Goal: Task Accomplishment & Management: Manage account settings

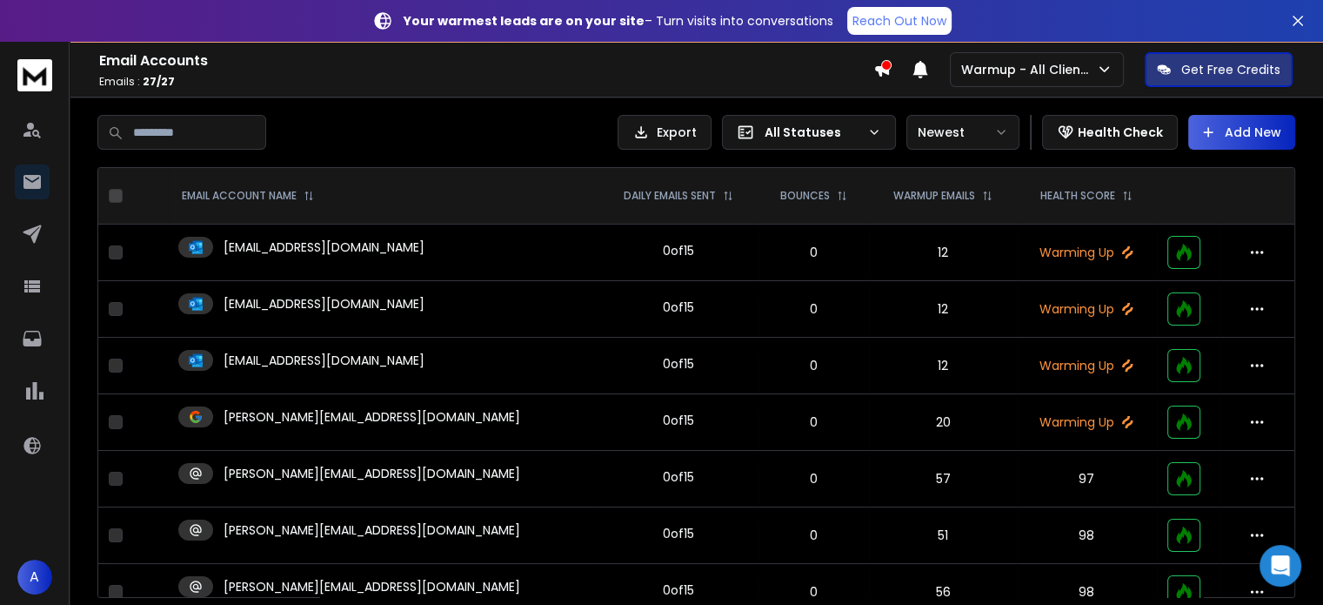
click at [1176, 474] on icon at bounding box center [1183, 478] width 15 height 17
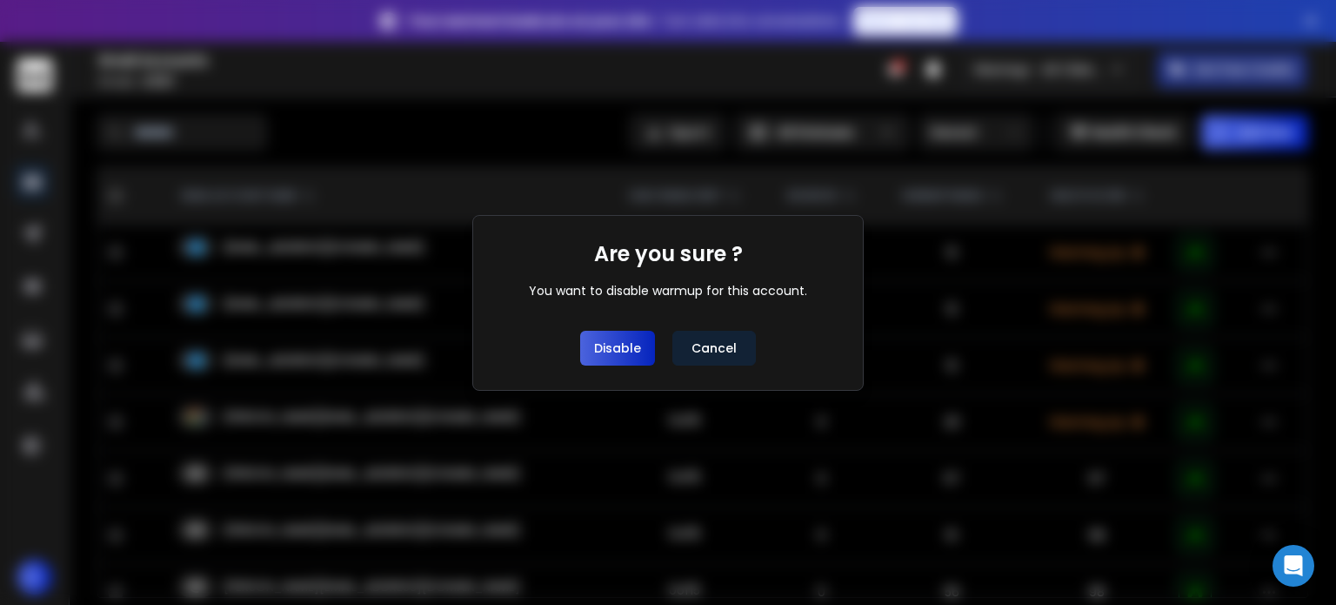
click at [636, 340] on button "Disable" at bounding box center [617, 348] width 75 height 35
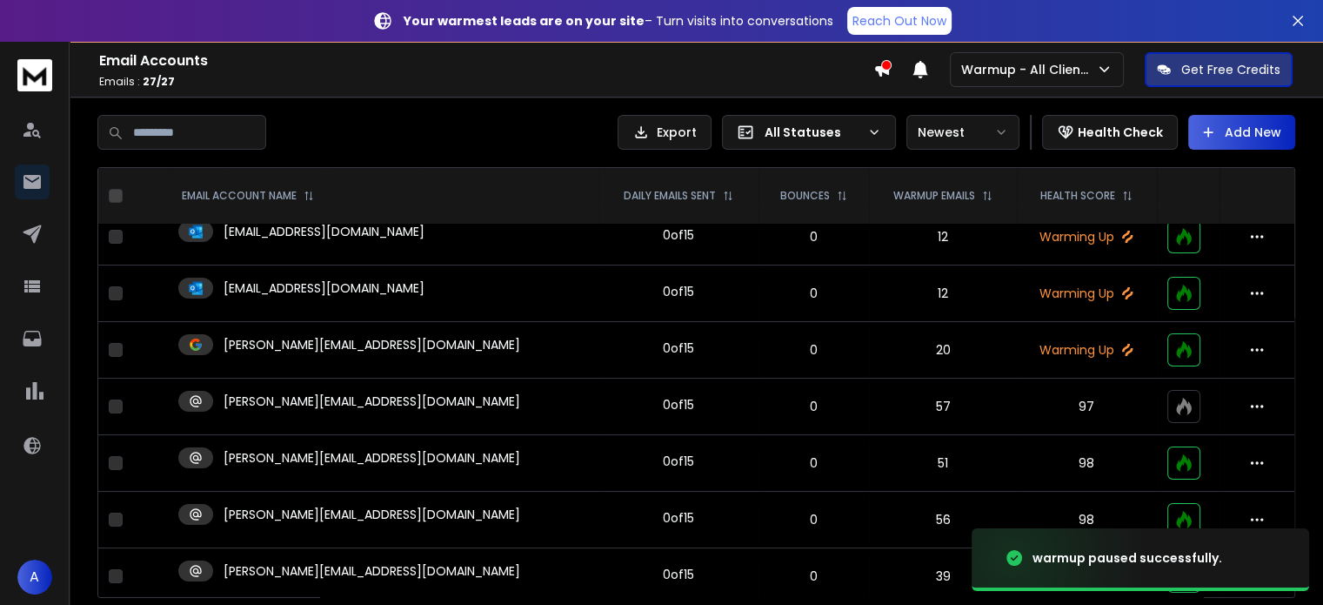
scroll to position [158, 0]
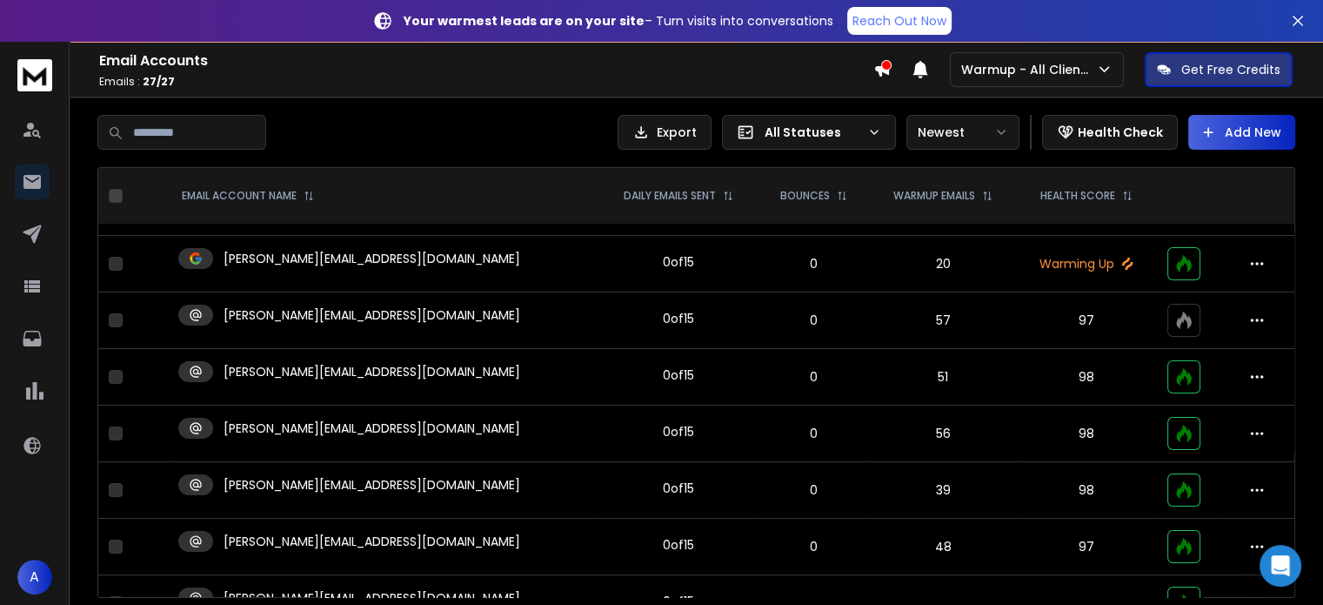
click at [115, 375] on button "button" at bounding box center [116, 377] width 14 height 14
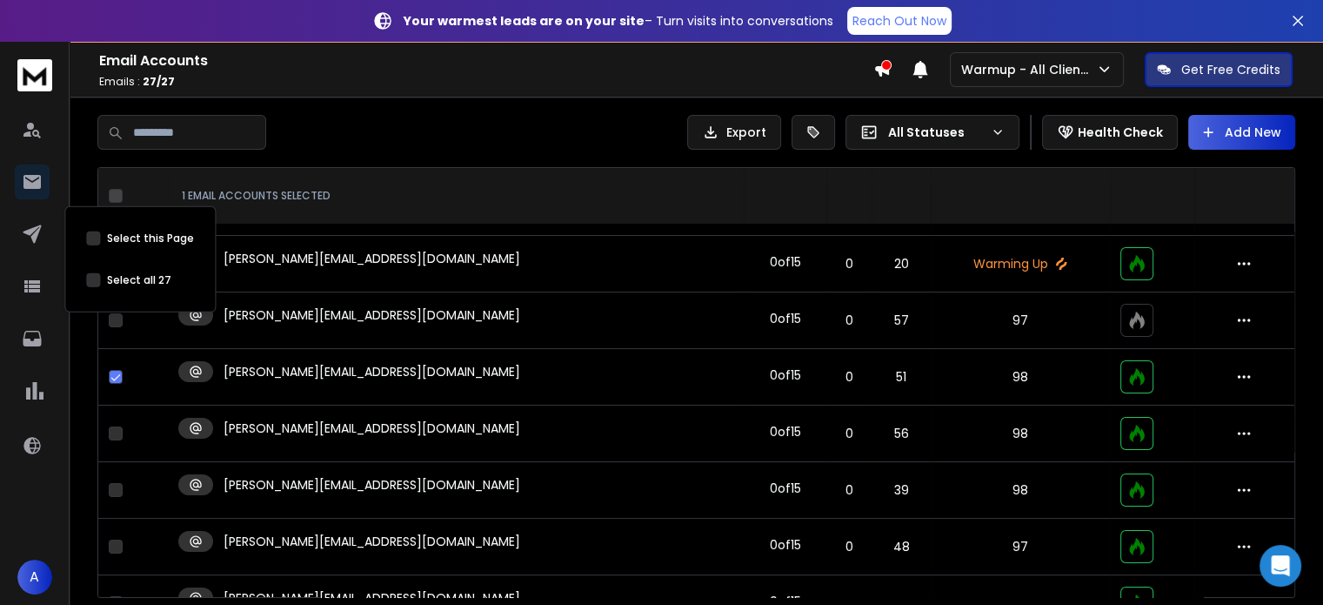
click at [119, 195] on button "Select this Page" at bounding box center [116, 196] width 14 height 14
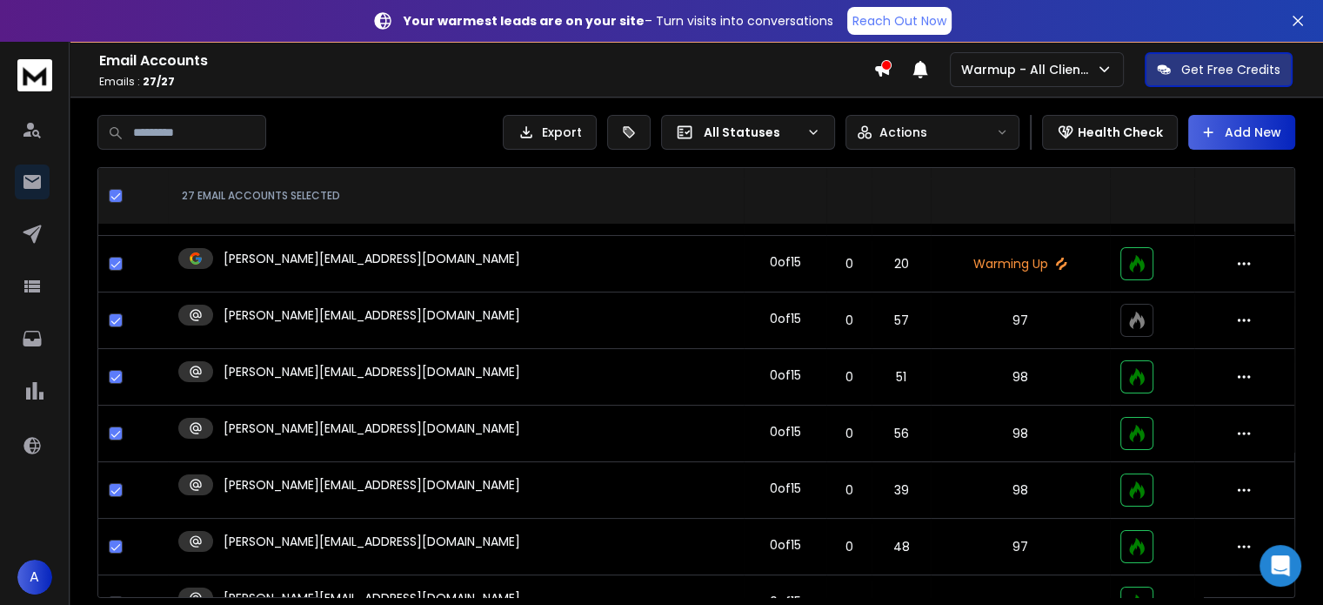
scroll to position [0, 0]
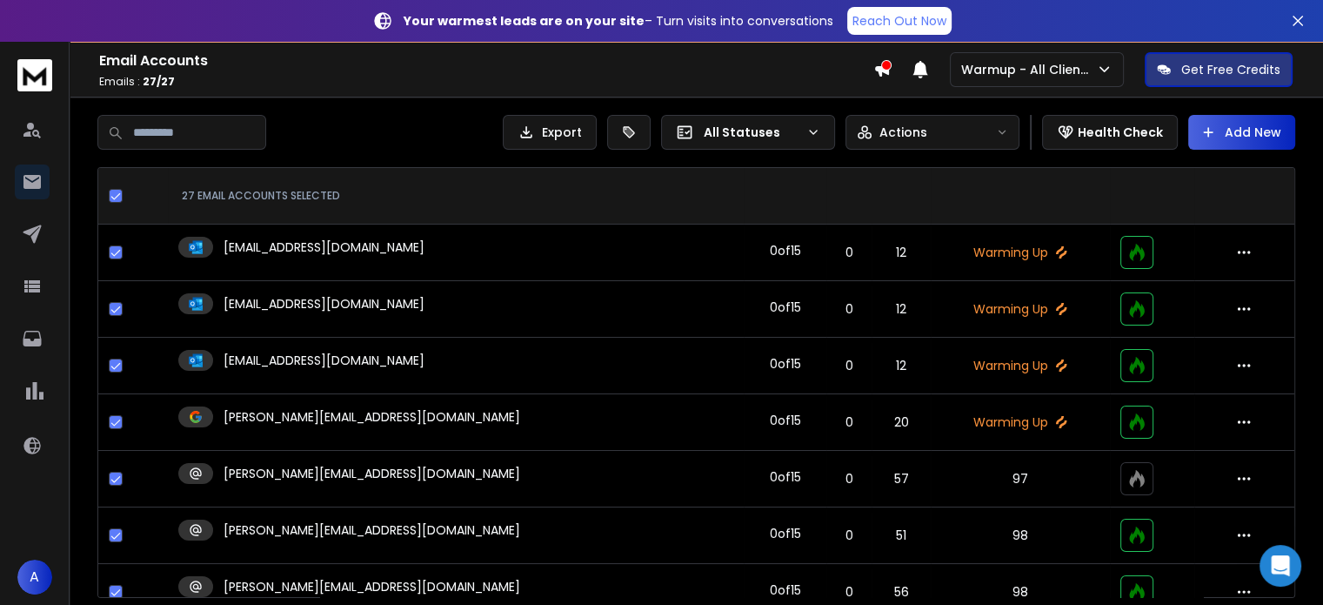
click at [111, 255] on button "button" at bounding box center [116, 252] width 14 height 14
click at [109, 307] on button "button" at bounding box center [116, 309] width 14 height 14
click at [111, 367] on button "button" at bounding box center [116, 365] width 14 height 14
click at [115, 425] on button "button" at bounding box center [116, 422] width 14 height 14
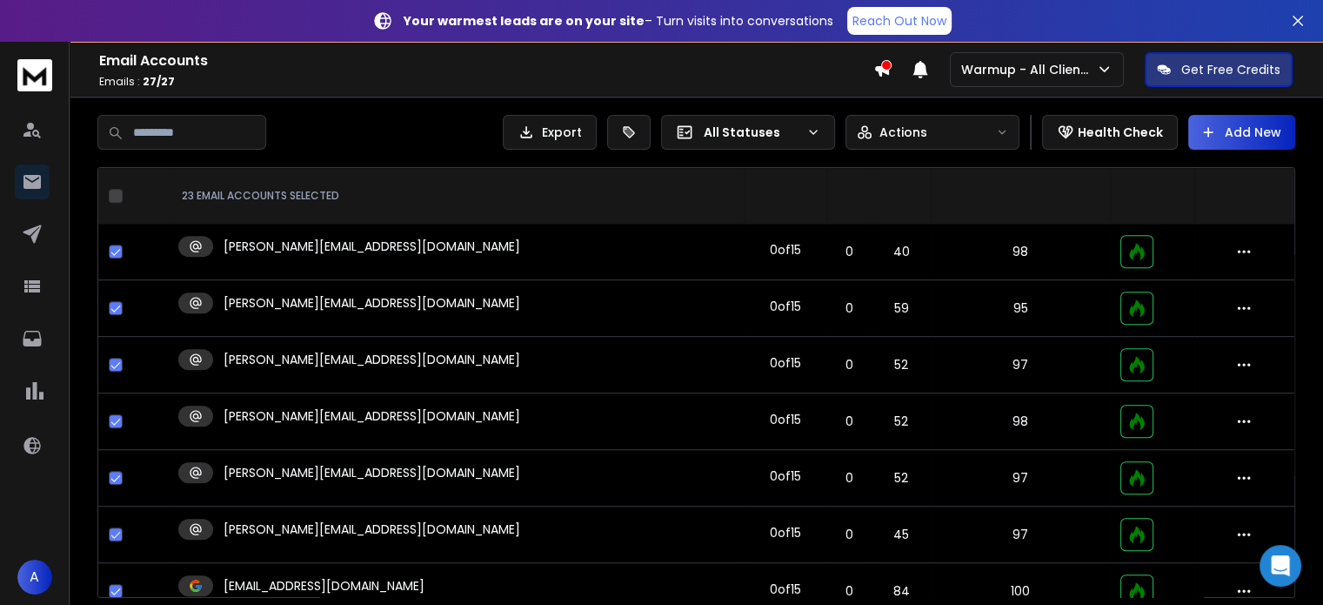
scroll to position [1162, 0]
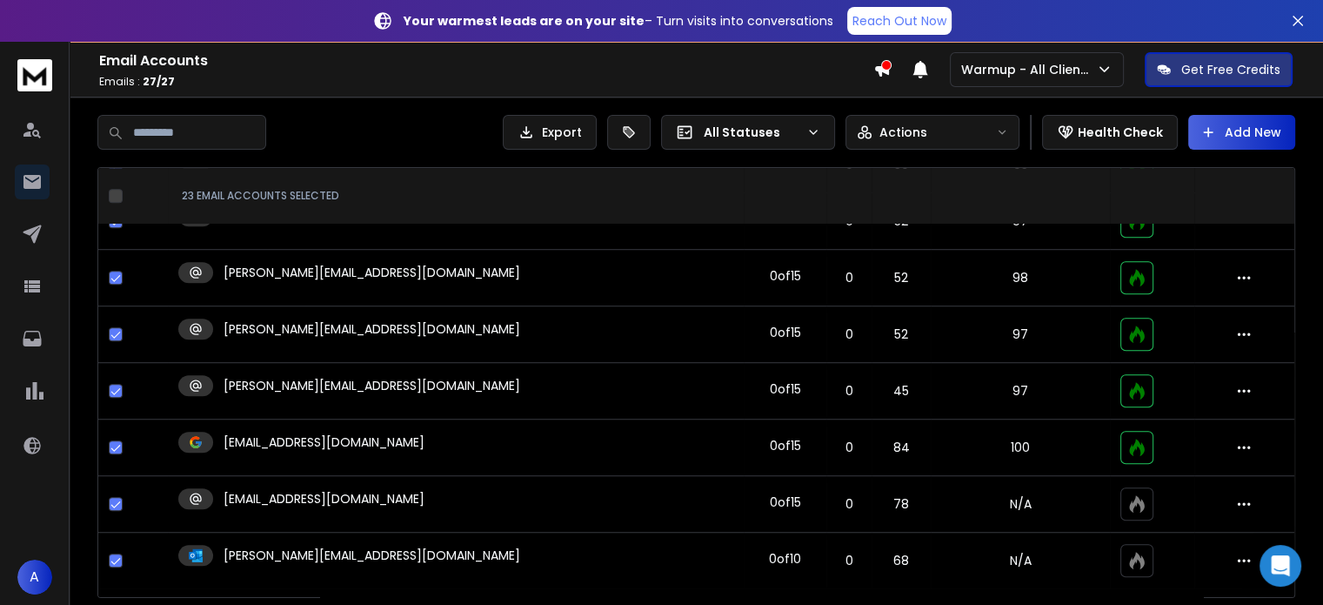
click at [111, 450] on td at bounding box center [133, 447] width 70 height 57
click at [117, 441] on button "button" at bounding box center [116, 447] width 14 height 14
click at [110, 500] on button "button" at bounding box center [116, 504] width 14 height 14
click at [111, 557] on button "button" at bounding box center [116, 560] width 14 height 14
click at [1002, 139] on button "Actions" at bounding box center [933, 132] width 174 height 35
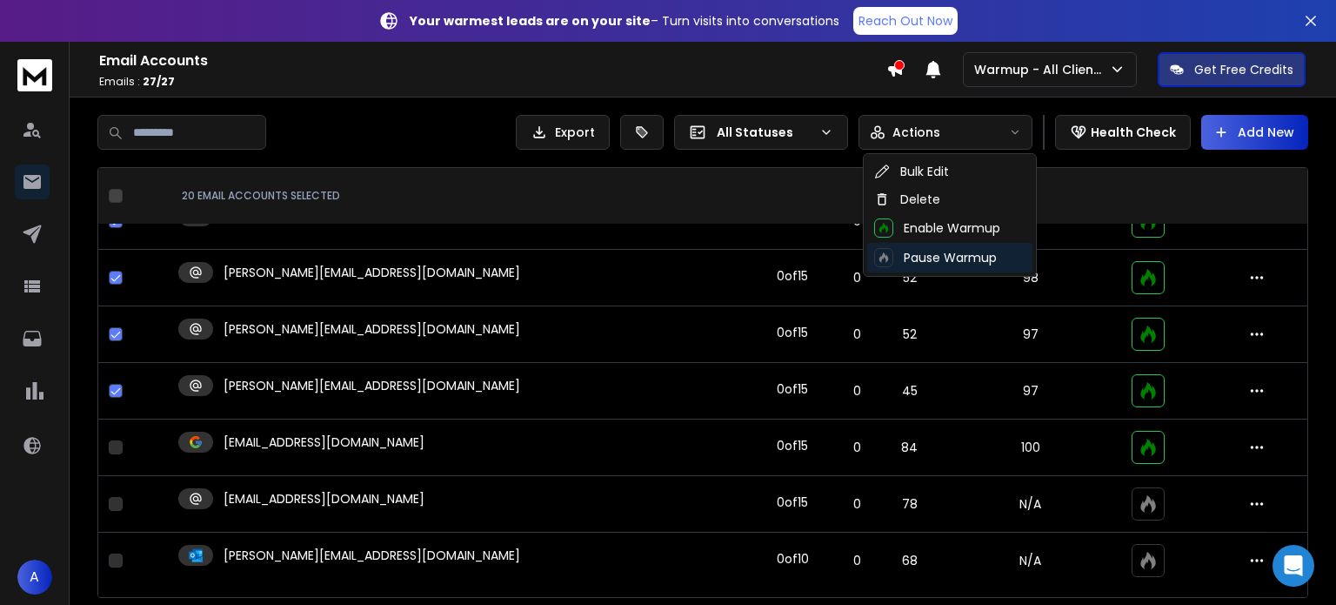
click at [925, 253] on div "Pause Warmup" at bounding box center [935, 257] width 123 height 19
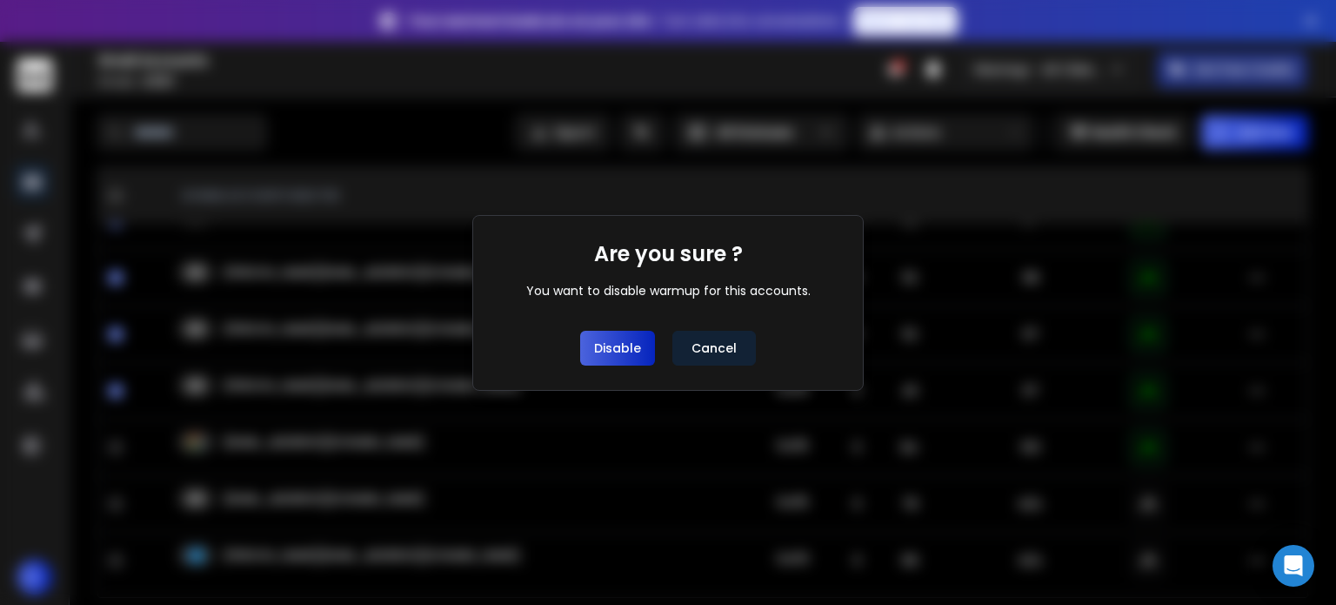
click at [638, 348] on button "Disable" at bounding box center [617, 348] width 75 height 35
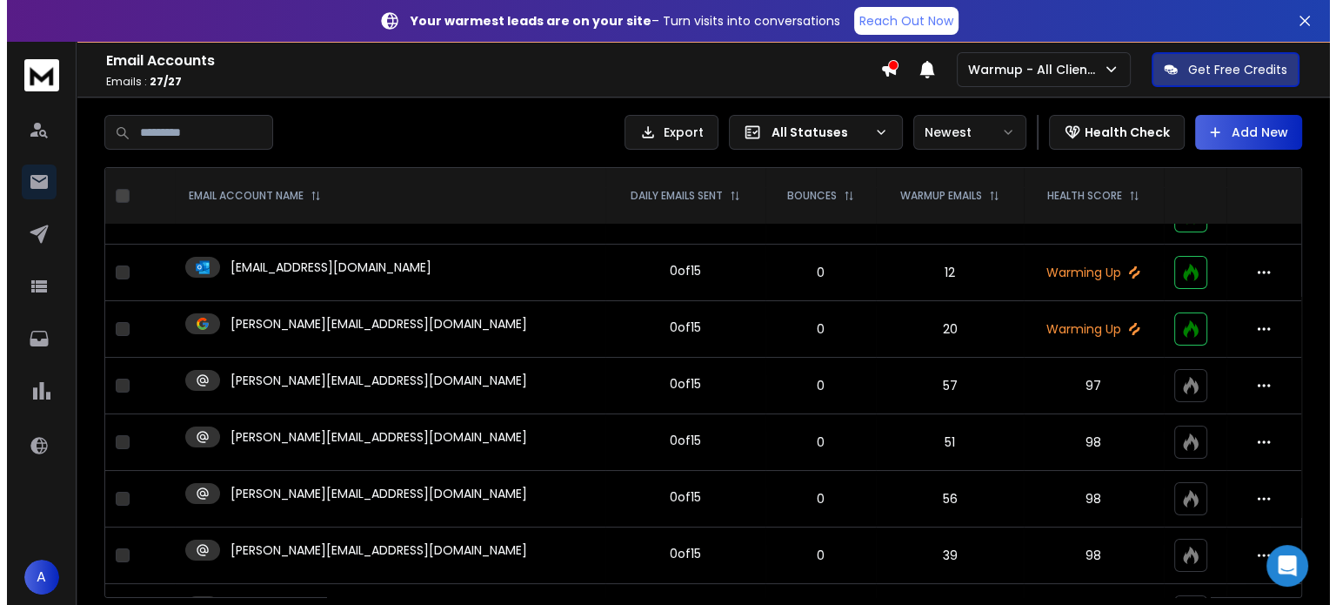
scroll to position [992, 0]
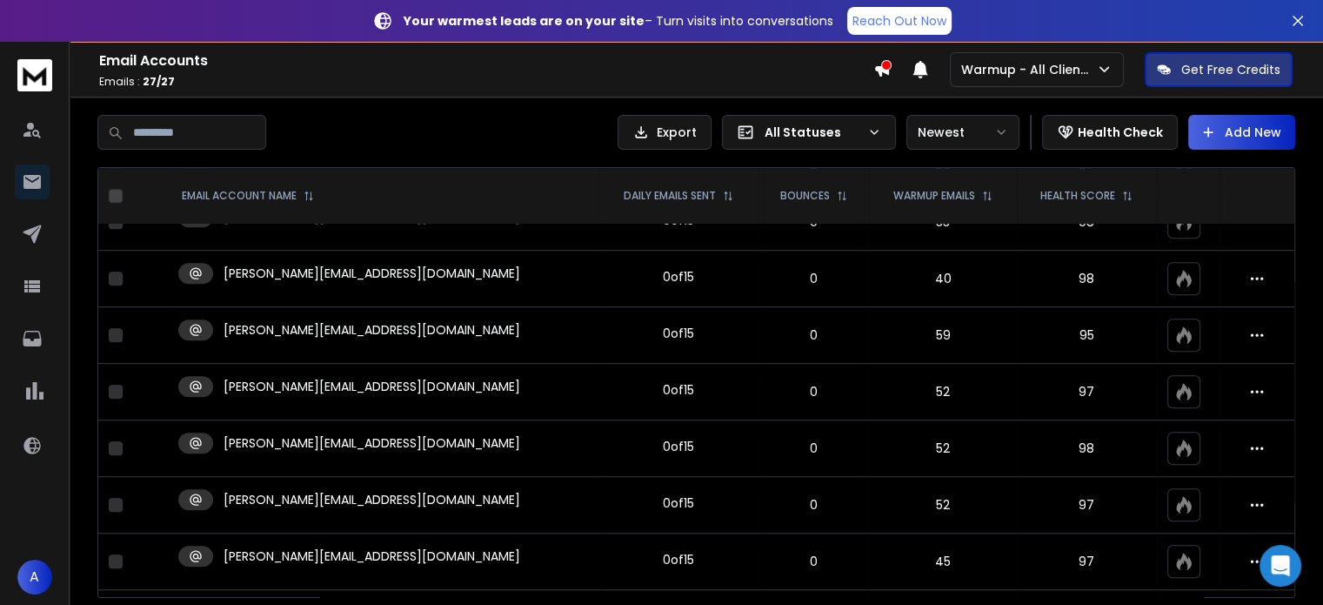
click at [393, 394] on td "[PERSON_NAME][EMAIL_ADDRESS][DOMAIN_NAME]" at bounding box center [383, 392] width 431 height 57
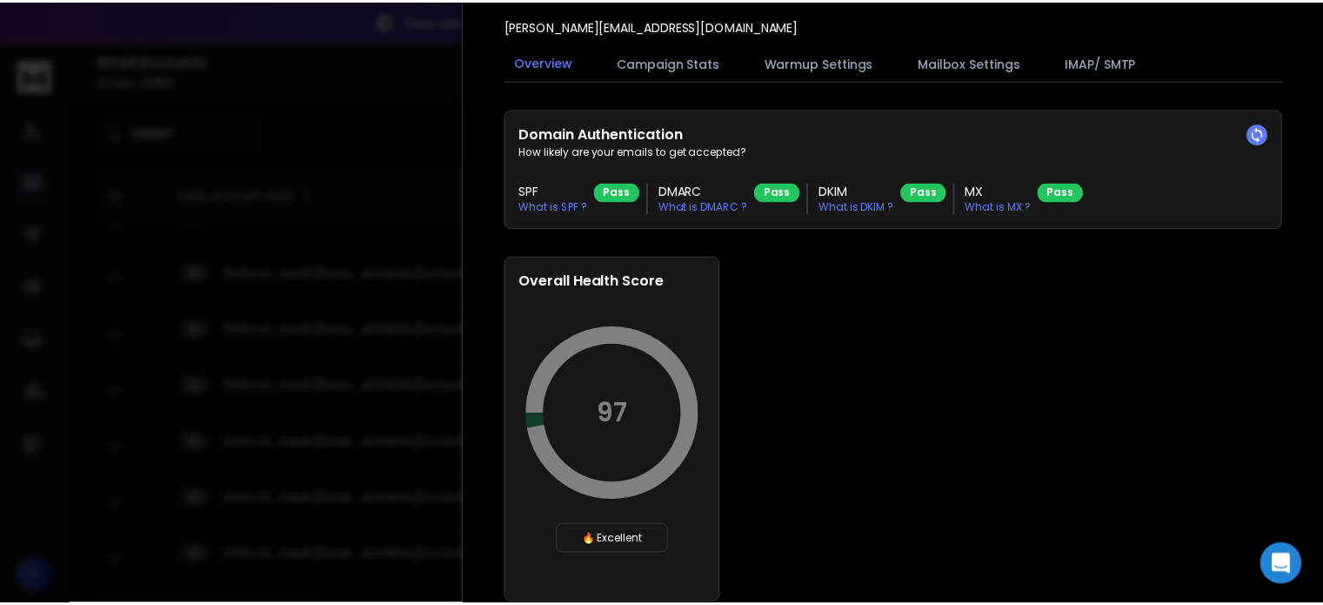
scroll to position [30, 0]
